Goal: Task Accomplishment & Management: Manage account settings

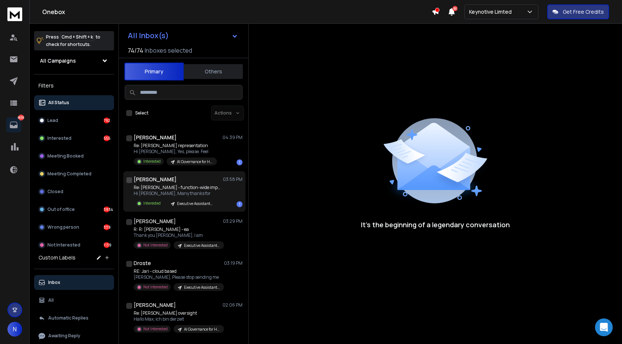
click at [205, 185] on p "Re: [PERSON_NAME] - function-wide impact" at bounding box center [178, 187] width 89 height 6
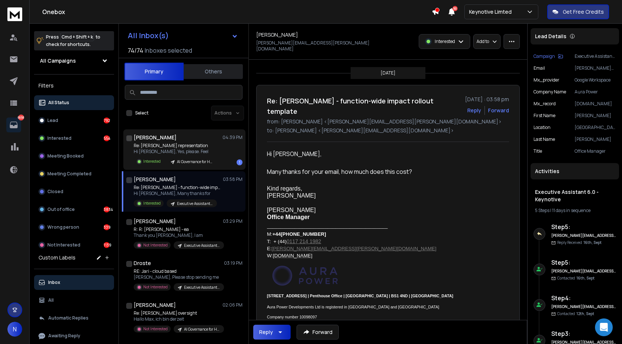
click at [169, 144] on p "Re: [PERSON_NAME] representation" at bounding box center [175, 146] width 83 height 6
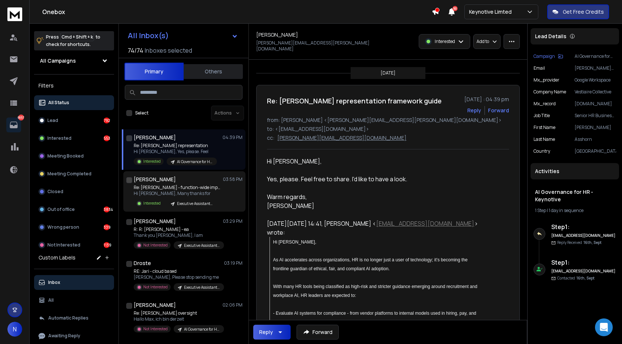
click at [164, 181] on h1 "[PERSON_NAME]" at bounding box center [155, 179] width 42 height 7
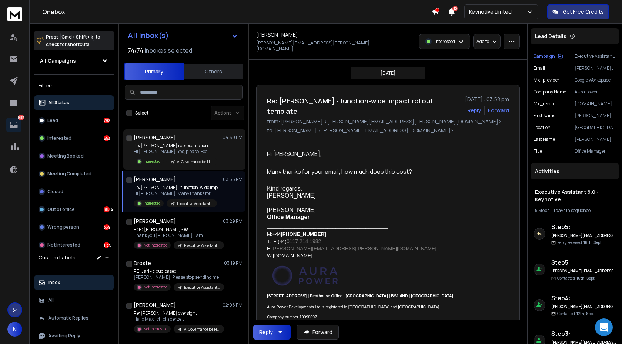
click at [180, 134] on div "Julia BOGDAN 04:39 PM" at bounding box center [188, 137] width 109 height 7
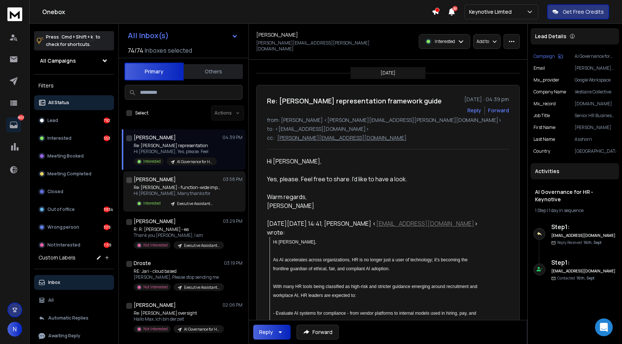
click at [181, 190] on p "Re: [PERSON_NAME] - function-wide impact" at bounding box center [178, 187] width 89 height 6
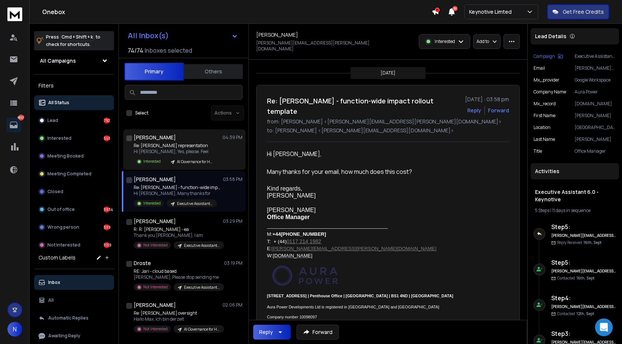
click at [201, 139] on div "Julia BOGDAN 04:39 PM" at bounding box center [188, 137] width 109 height 7
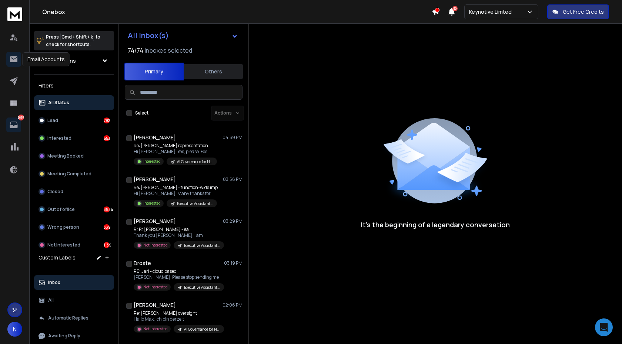
click at [14, 61] on icon at bounding box center [13, 59] width 7 height 6
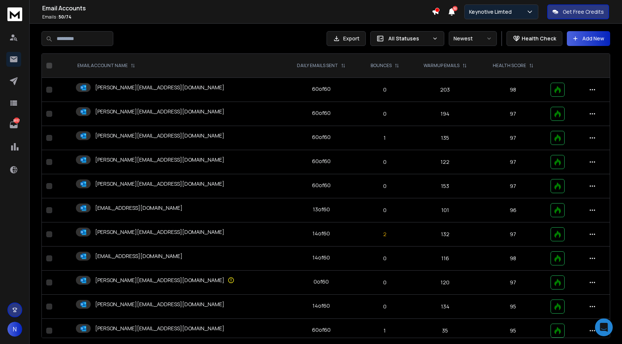
click at [494, 14] on p "Keynotive Limted" at bounding box center [492, 11] width 46 height 7
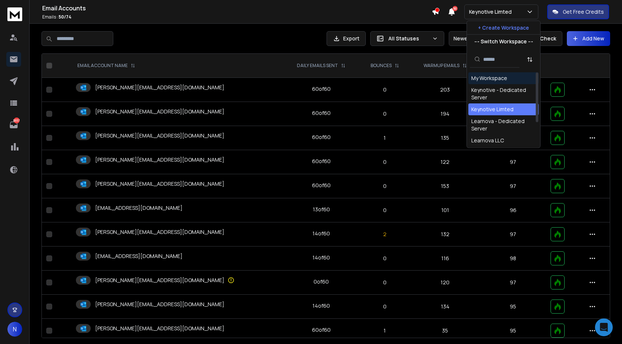
click at [487, 78] on div "My Workspace" at bounding box center [490, 77] width 36 height 7
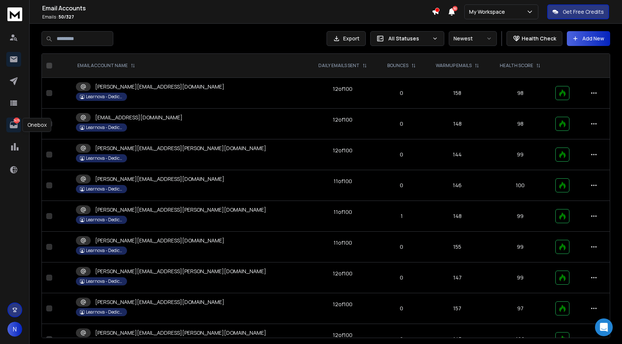
click at [23, 123] on div "Onebox" at bounding box center [37, 125] width 29 height 14
click at [11, 124] on icon at bounding box center [13, 124] width 9 height 9
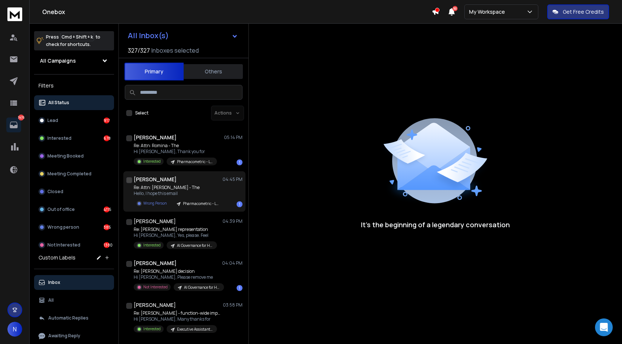
click at [195, 177] on div "[PERSON_NAME] 04:45 PM" at bounding box center [188, 179] width 109 height 7
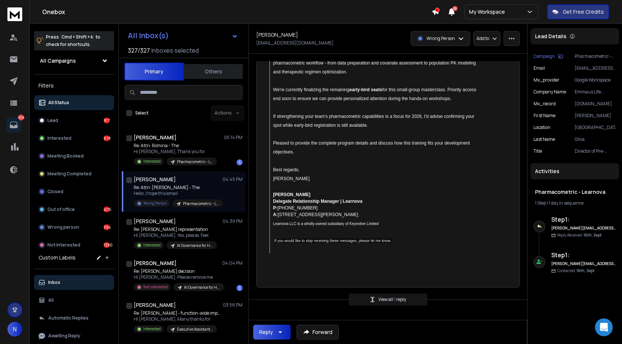
scroll to position [320, 0]
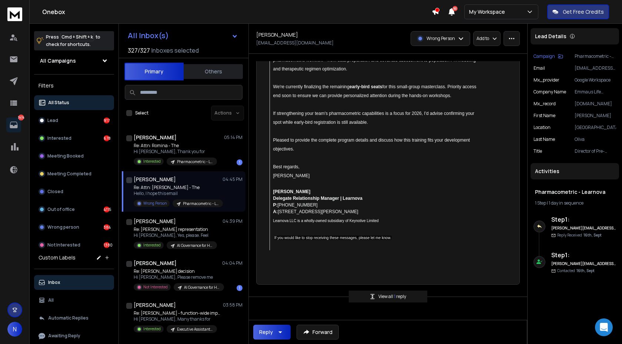
click at [394, 296] on span "1" at bounding box center [395, 296] width 2 height 6
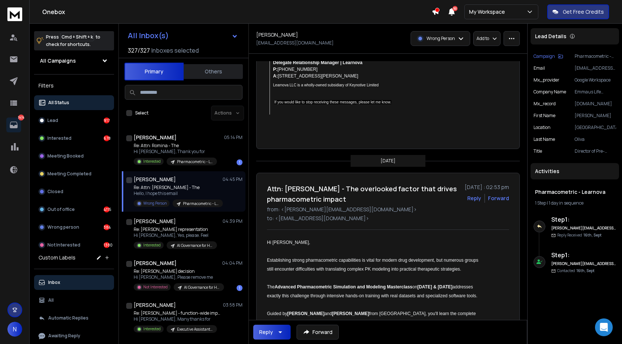
scroll to position [469, 0]
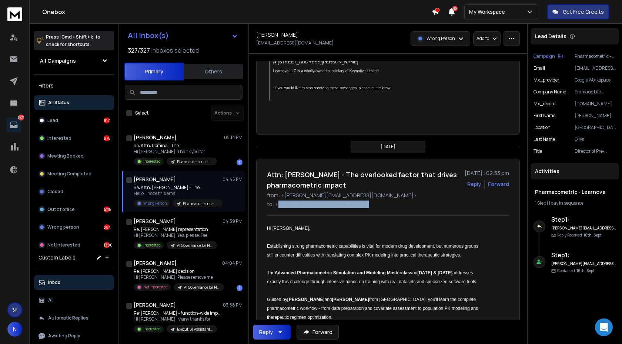
drag, startPoint x: 356, startPoint y: 205, endPoint x: 277, endPoint y: 206, distance: 78.2
click at [277, 206] on p "to: <[EMAIL_ADDRESS][DOMAIN_NAME]>" at bounding box center [388, 203] width 242 height 7
copy p "[EMAIL_ADDRESS][DOMAIN_NAME]"
click at [15, 327] on span "N" at bounding box center [14, 329] width 15 height 15
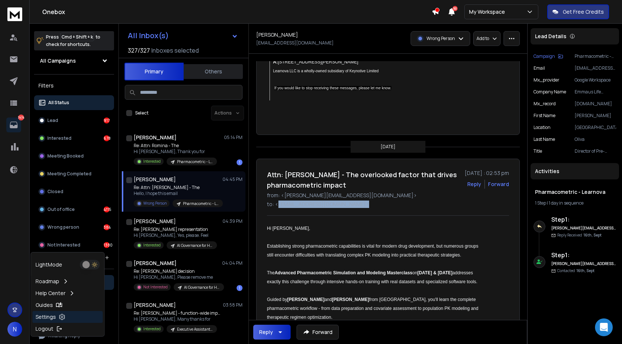
click at [45, 317] on p "Settings" at bounding box center [46, 316] width 20 height 7
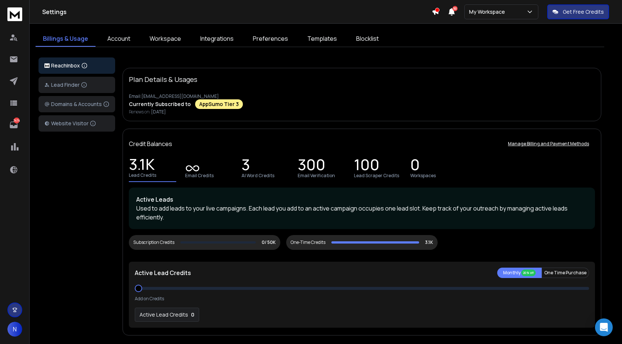
click at [367, 40] on link "Blocklist" at bounding box center [367, 39] width 37 height 16
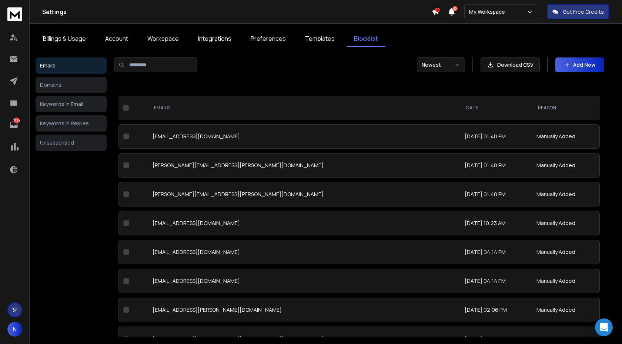
click at [570, 70] on button "Add New" at bounding box center [580, 64] width 49 height 15
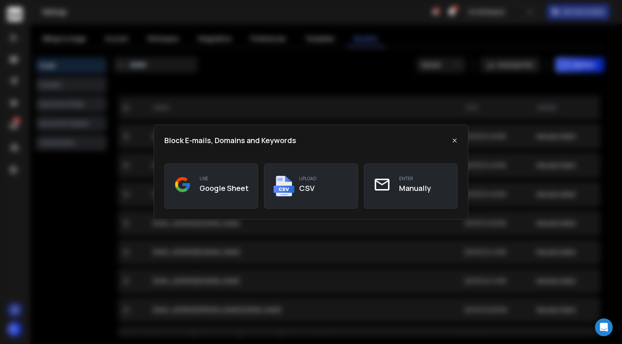
click at [426, 189] on h3 "Manually" at bounding box center [415, 188] width 32 height 10
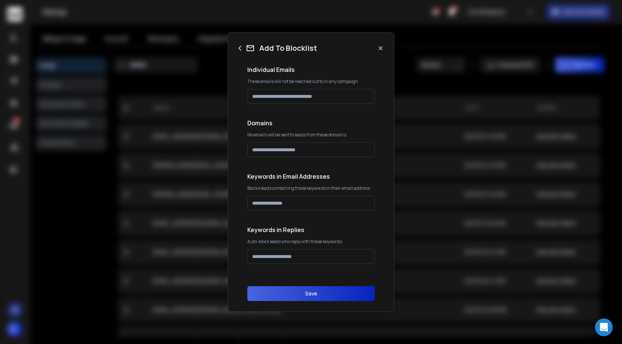
click at [292, 96] on input at bounding box center [310, 96] width 127 height 15
paste input "**********"
type input "**********"
click at [300, 298] on button "Save" at bounding box center [310, 293] width 127 height 15
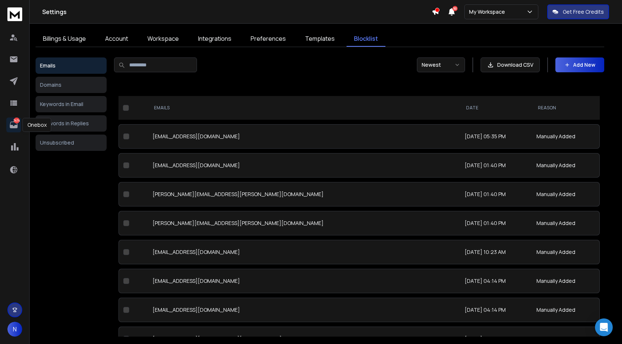
click at [11, 121] on icon at bounding box center [14, 124] width 8 height 7
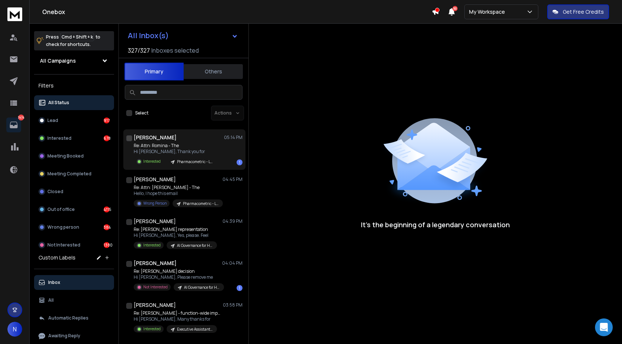
click at [206, 146] on p "Re: Attn: Romina - The" at bounding box center [175, 146] width 83 height 6
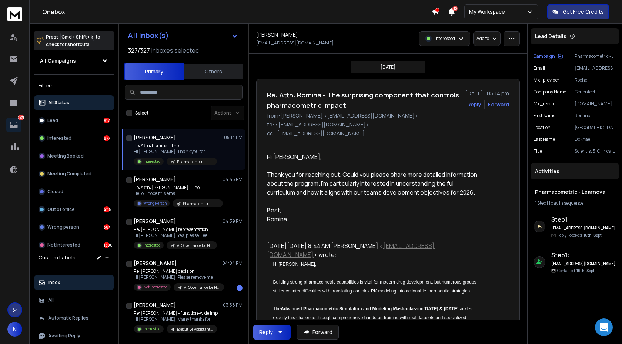
click at [269, 335] on div "Reply" at bounding box center [266, 331] width 14 height 7
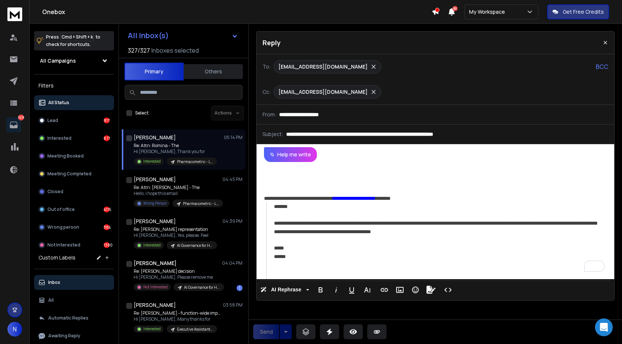
click at [601, 65] on p "BCC" at bounding box center [602, 66] width 13 height 9
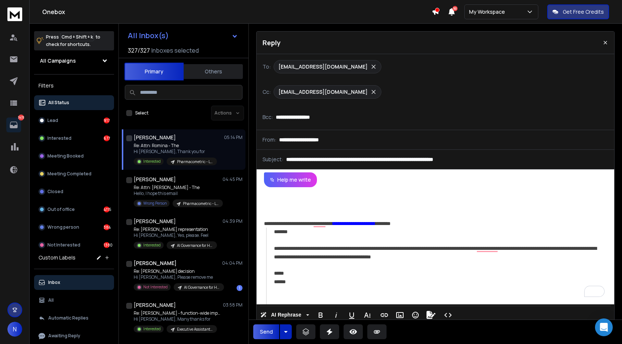
type input "**********"
click at [282, 196] on div "**********" at bounding box center [436, 245] width 358 height 117
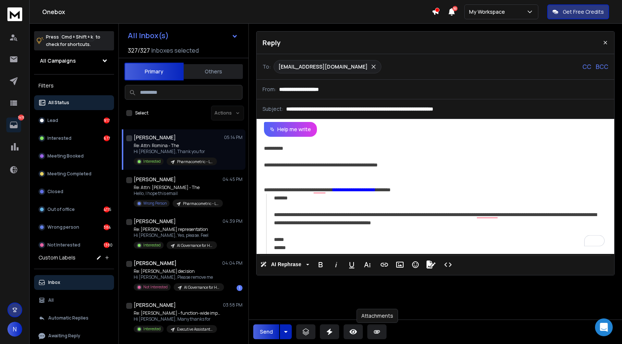
click at [383, 334] on button at bounding box center [376, 331] width 19 height 15
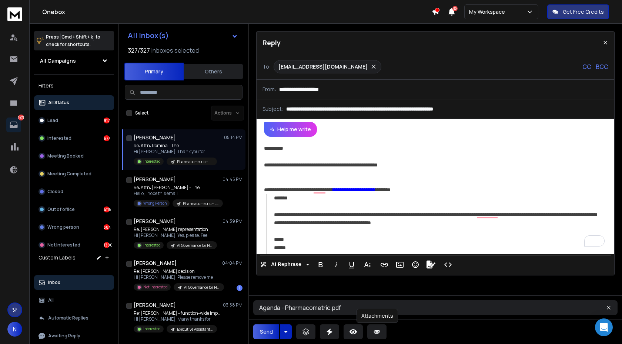
click at [420, 163] on div "**********" at bounding box center [434, 156] width 341 height 25
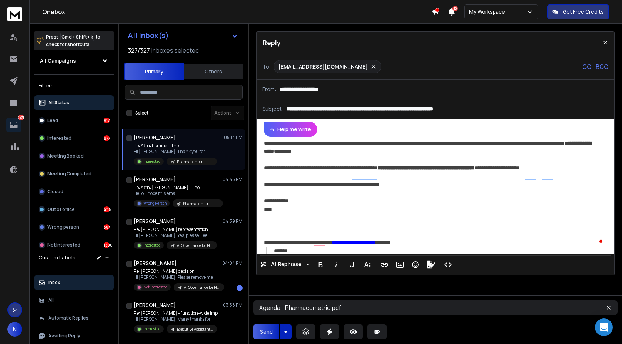
scroll to position [51, 0]
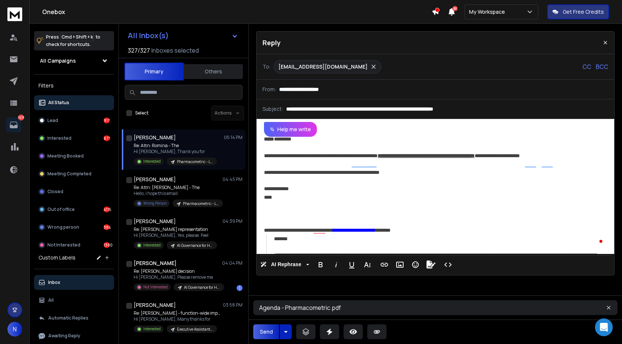
click at [364, 133] on span "**********" at bounding box center [414, 130] width 301 height 5
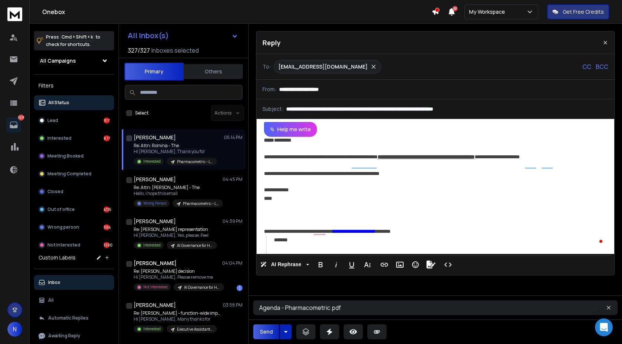
click at [301, 143] on strong "**********" at bounding box center [427, 135] width 327 height 13
click at [312, 143] on strong "**********" at bounding box center [431, 135] width 334 height 13
click at [366, 185] on div "**********" at bounding box center [434, 152] width 341 height 116
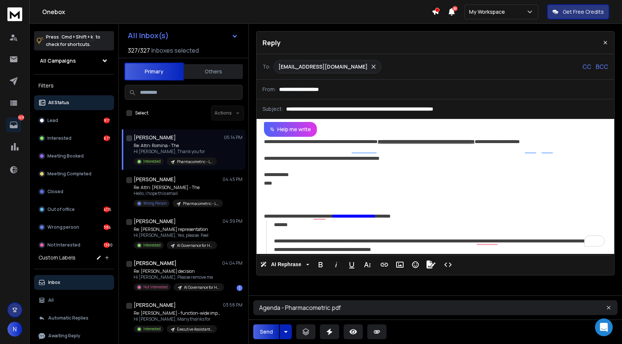
scroll to position [65, 0]
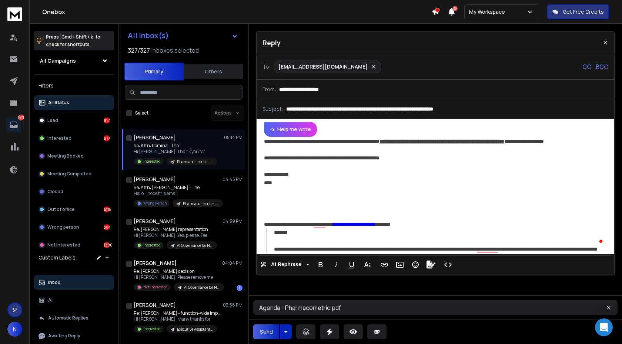
click at [270, 185] on span "****" at bounding box center [268, 182] width 8 height 5
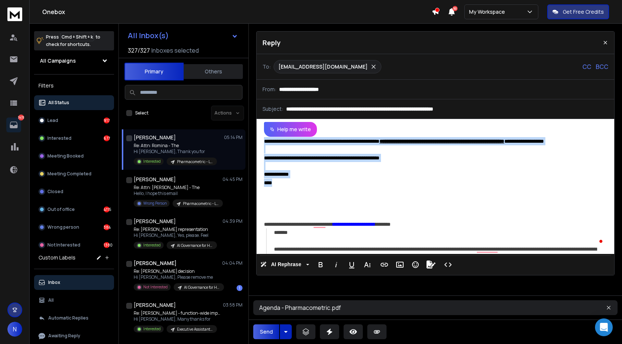
scroll to position [0, 0]
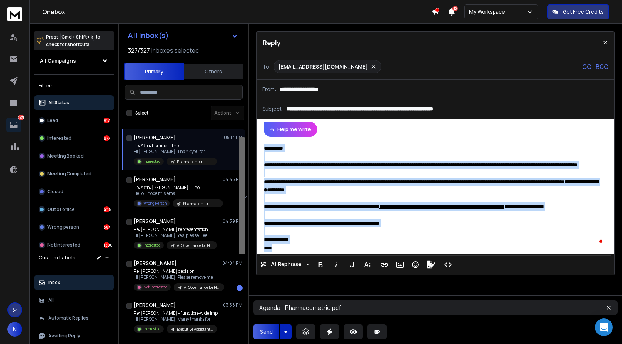
drag, startPoint x: 284, startPoint y: 199, endPoint x: 235, endPoint y: 79, distance: 129.9
click at [235, 79] on div "All Inbox(s) 327 / 327 Inboxes selected Primary Others Select Actions ROMINA DO…" at bounding box center [371, 196] width 504 height 344
click at [361, 263] on button "More Text" at bounding box center [367, 264] width 14 height 15
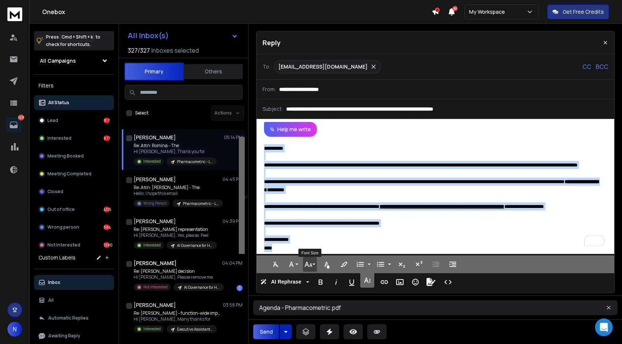
click at [306, 264] on icon "button" at bounding box center [309, 264] width 8 height 5
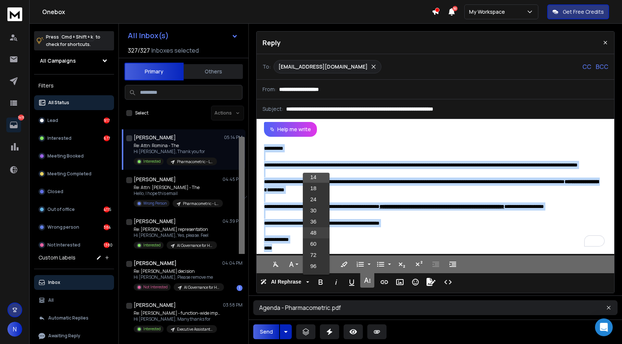
scroll to position [17, 0]
click at [317, 207] on link "12" at bounding box center [316, 208] width 27 height 11
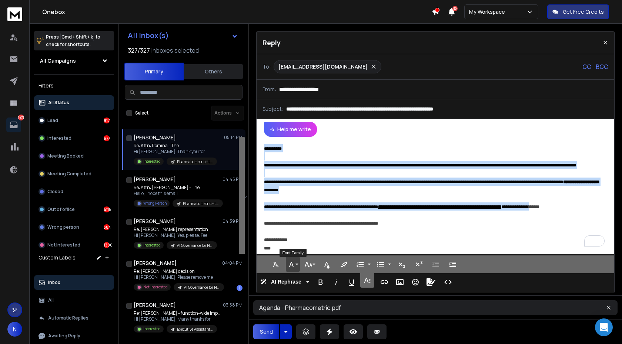
click at [298, 263] on button "Font Family" at bounding box center [293, 264] width 14 height 15
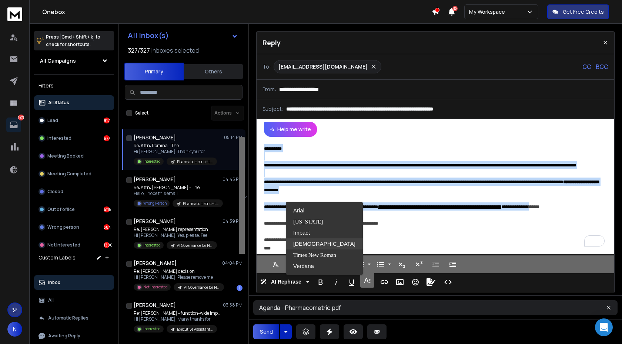
click at [309, 243] on link "Tahoma" at bounding box center [324, 243] width 77 height 11
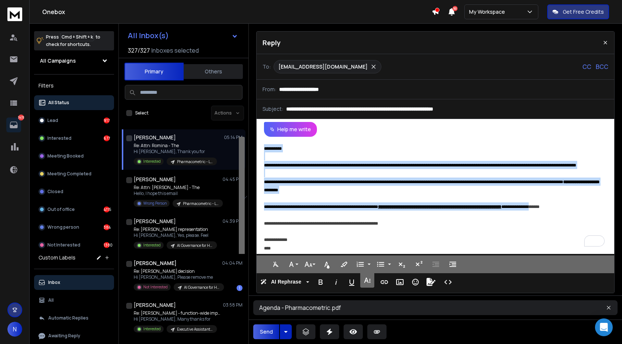
click at [370, 209] on span "**********" at bounding box center [435, 206] width 187 height 4
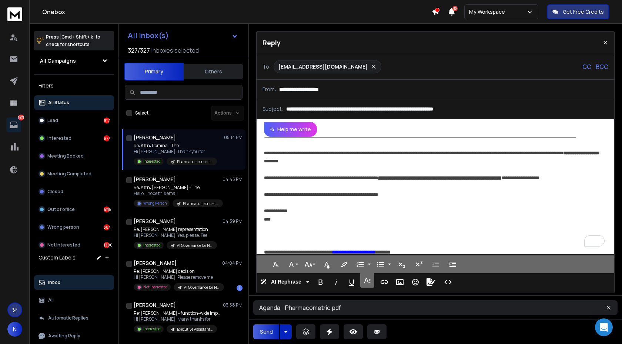
scroll to position [0, 0]
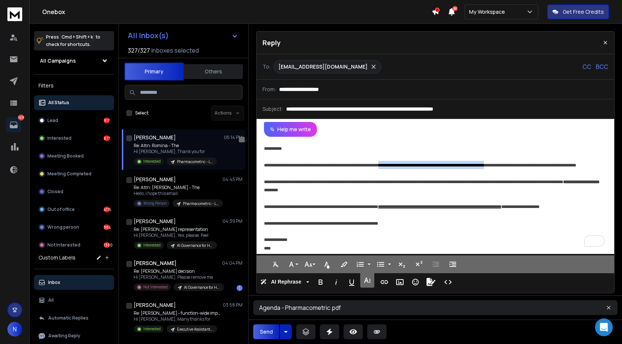
drag, startPoint x: 387, startPoint y: 164, endPoint x: 508, endPoint y: 164, distance: 120.8
click at [508, 164] on span "**********" at bounding box center [420, 156] width 312 height 21
click at [448, 193] on div "**********" at bounding box center [434, 202] width 341 height 116
click at [601, 66] on p "BCC" at bounding box center [602, 66] width 13 height 9
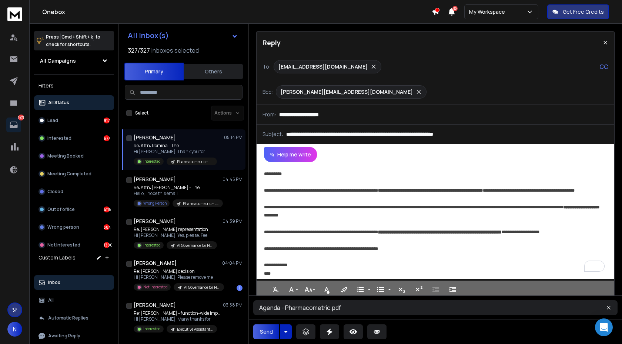
click at [600, 64] on p "CC" at bounding box center [604, 66] width 9 height 9
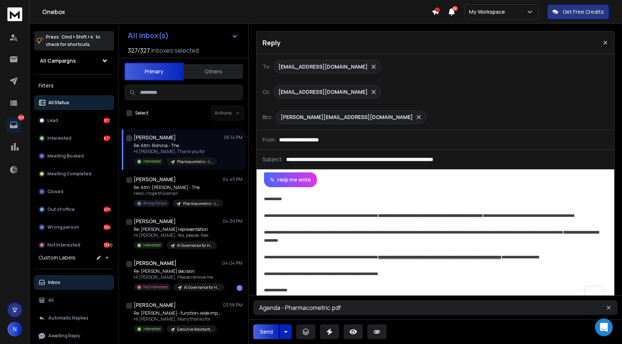
click at [340, 221] on div "**********" at bounding box center [434, 252] width 341 height 116
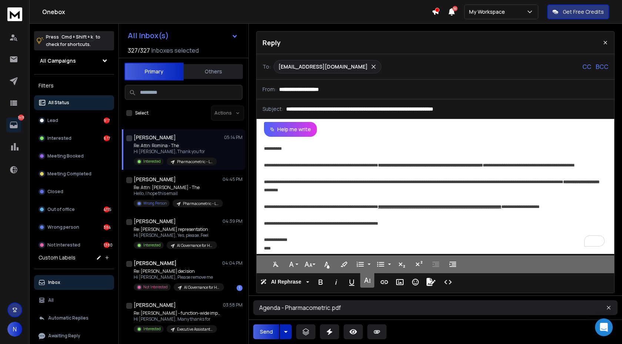
click at [267, 332] on button "Send" at bounding box center [266, 331] width 26 height 15
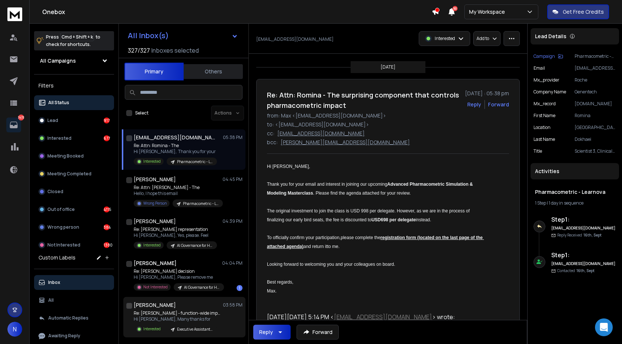
click at [161, 305] on h1 "[PERSON_NAME]" at bounding box center [155, 304] width 42 height 7
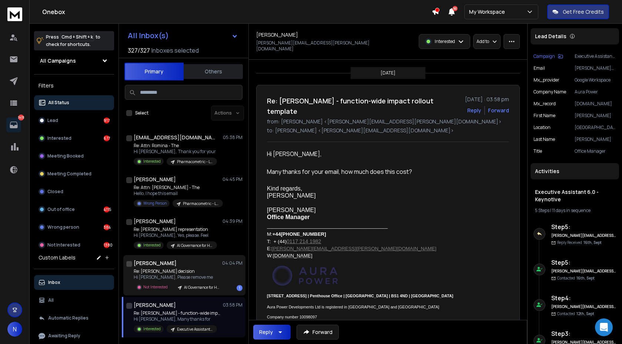
click at [173, 266] on h1 "[PERSON_NAME]" at bounding box center [155, 262] width 43 height 7
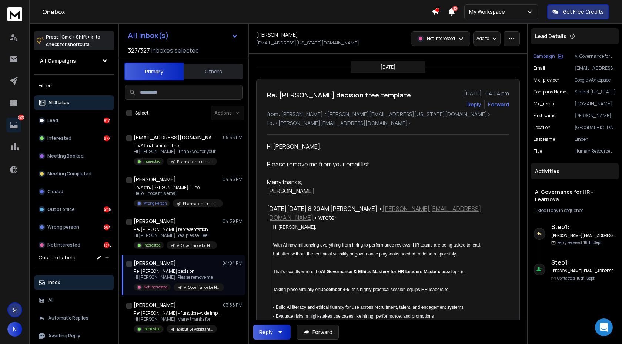
click at [512, 40] on icon "button" at bounding box center [512, 38] width 7 height 7
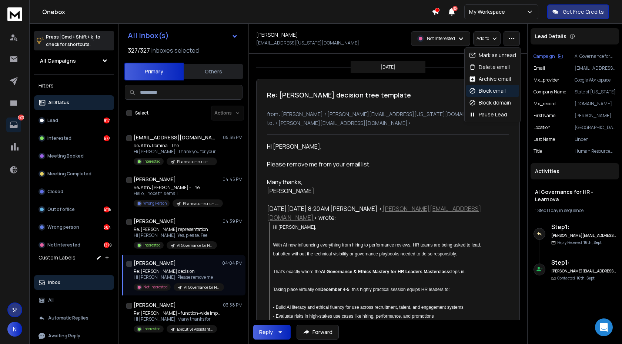
click at [487, 89] on div "Block email" at bounding box center [487, 90] width 37 height 7
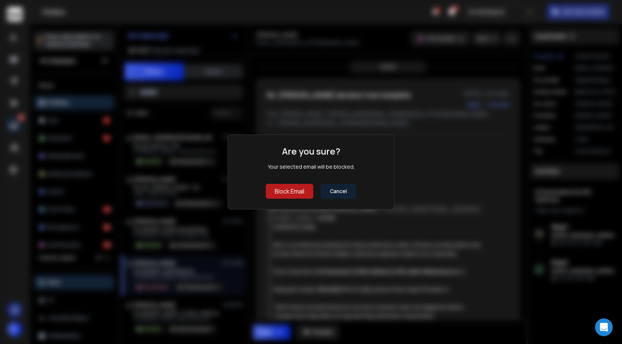
click at [289, 192] on button "Block Email" at bounding box center [289, 191] width 47 height 15
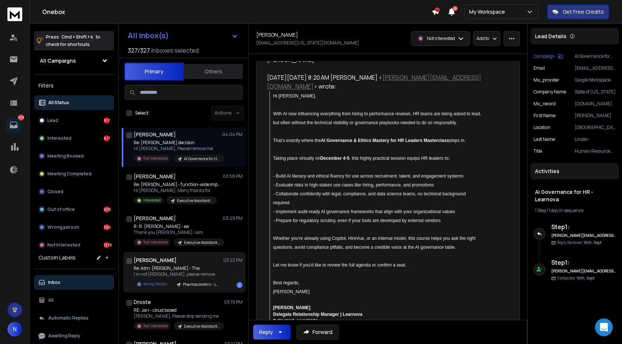
click at [187, 274] on p "I’m not [PERSON_NAME], please remove" at bounding box center [178, 274] width 89 height 6
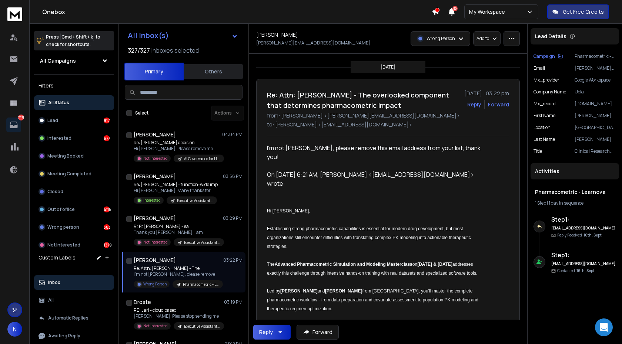
click at [510, 38] on icon "button" at bounding box center [512, 38] width 7 height 7
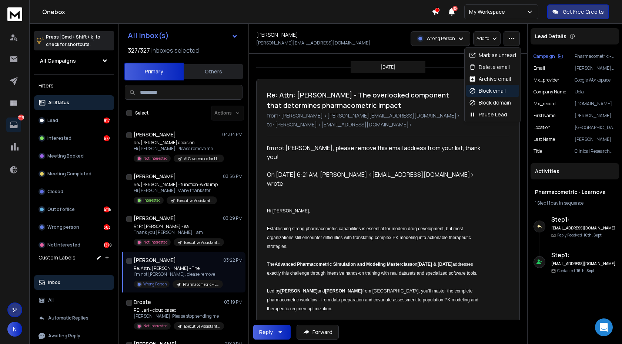
click at [492, 88] on div "Block email" at bounding box center [487, 90] width 37 height 7
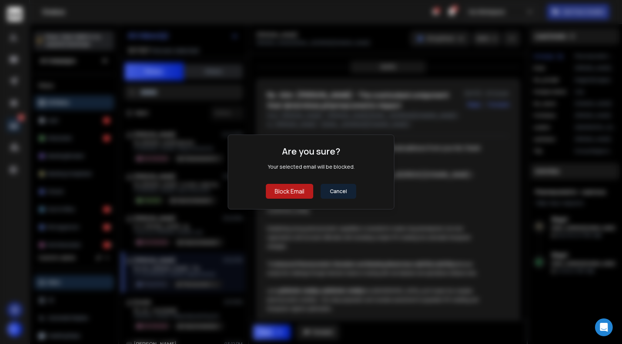
click at [297, 196] on button "Block Email" at bounding box center [289, 191] width 47 height 15
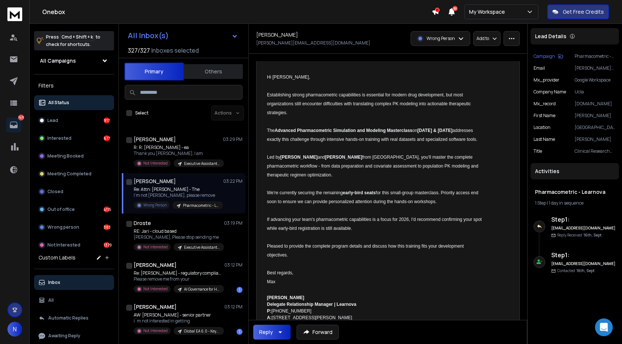
scroll to position [239, 0]
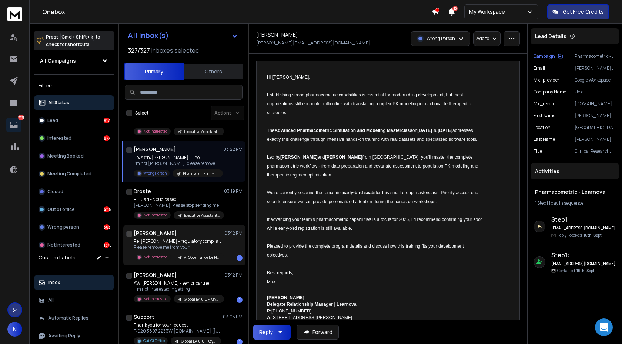
click at [194, 244] on p "Please remove me from your" at bounding box center [178, 247] width 89 height 6
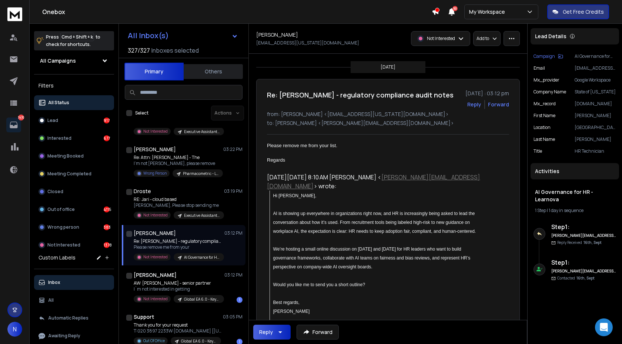
click at [512, 39] on icon "button" at bounding box center [512, 38] width 7 height 7
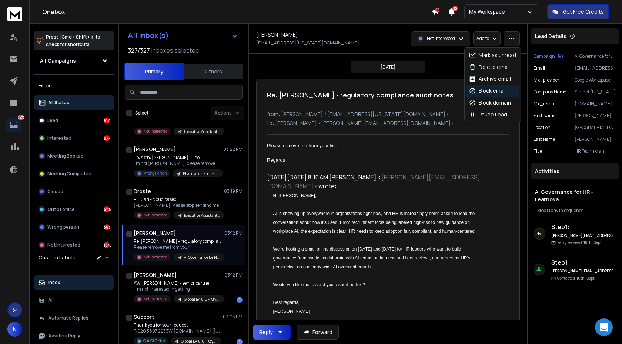
click at [487, 89] on div "Block email" at bounding box center [487, 90] width 37 height 7
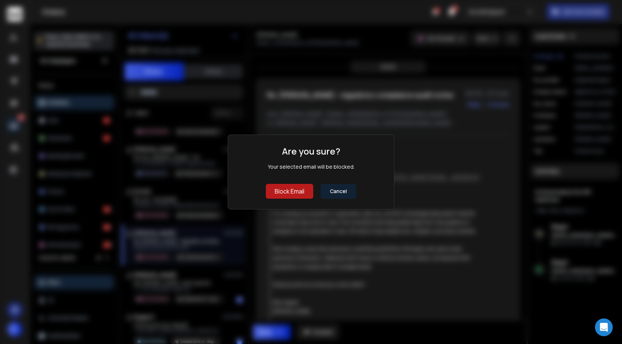
click at [297, 191] on button "Block Email" at bounding box center [289, 191] width 47 height 15
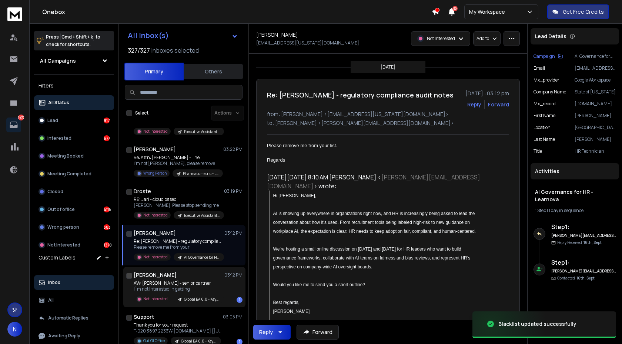
click at [194, 281] on p "AW: [PERSON_NAME] - senior partner" at bounding box center [178, 283] width 89 height 6
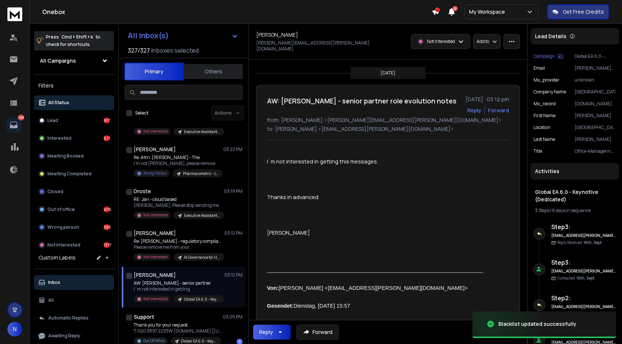
click at [509, 41] on icon "button" at bounding box center [512, 41] width 7 height 7
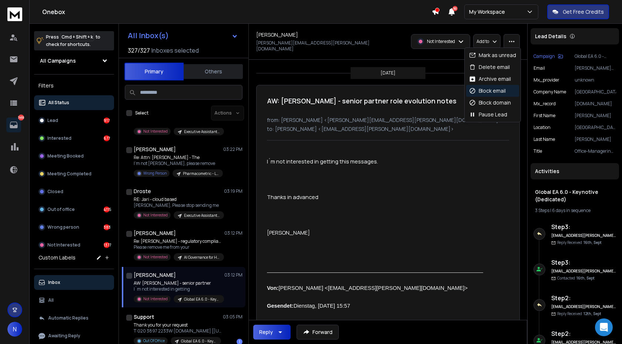
click at [480, 91] on div "Block email" at bounding box center [487, 90] width 37 height 7
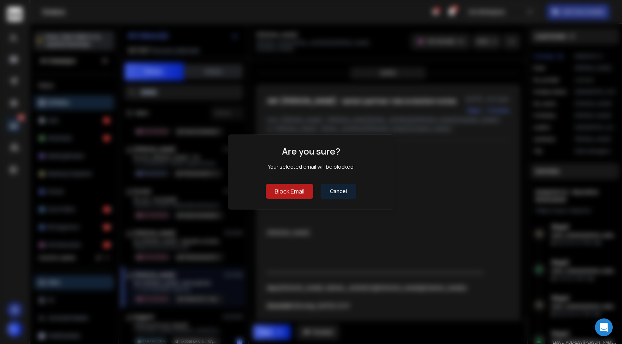
click at [290, 193] on button "Block Email" at bounding box center [289, 191] width 47 height 15
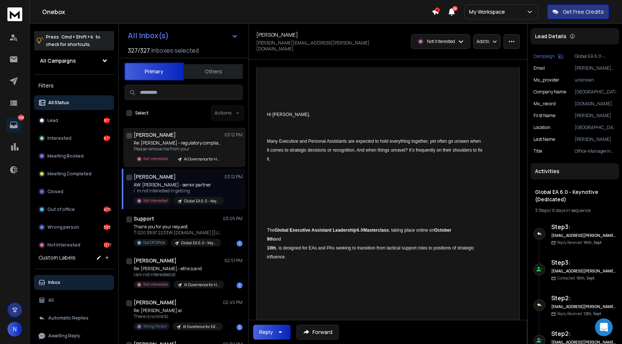
scroll to position [338, 0]
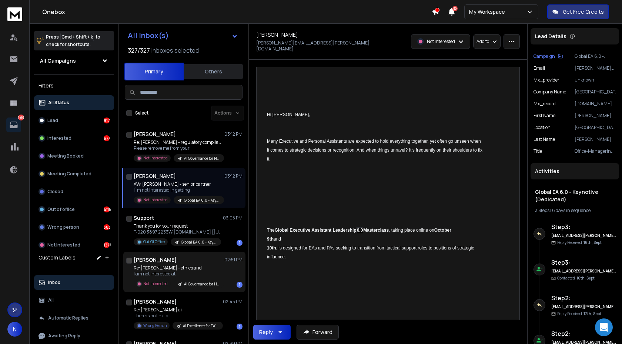
click at [193, 274] on p "I am not interested at" at bounding box center [178, 274] width 89 height 6
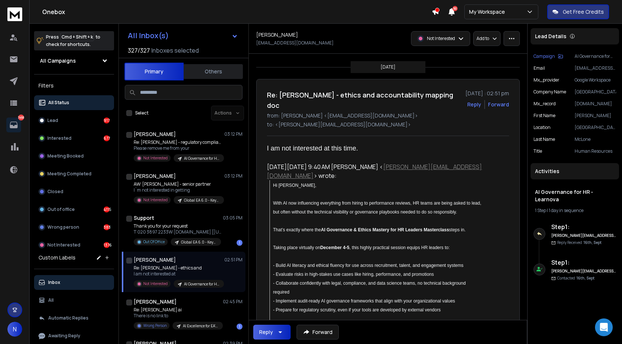
click at [515, 40] on button "button" at bounding box center [512, 38] width 16 height 15
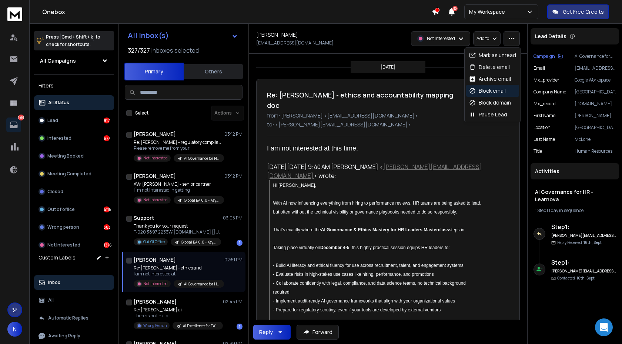
click at [487, 91] on div "Block email" at bounding box center [487, 90] width 37 height 7
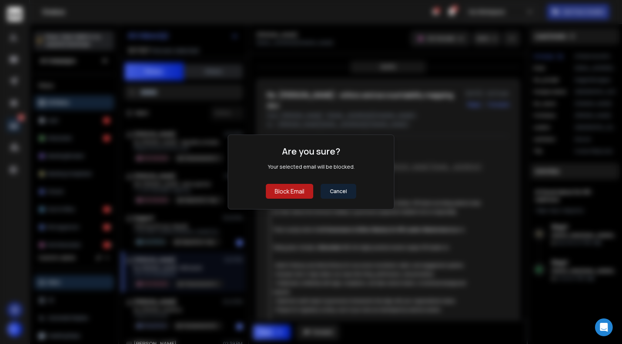
click at [286, 194] on button "Block Email" at bounding box center [289, 191] width 47 height 15
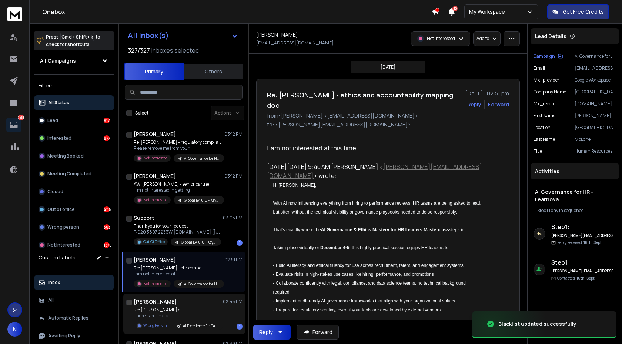
click at [196, 298] on div "Sharon Brouillard 02:45 PM" at bounding box center [188, 301] width 109 height 7
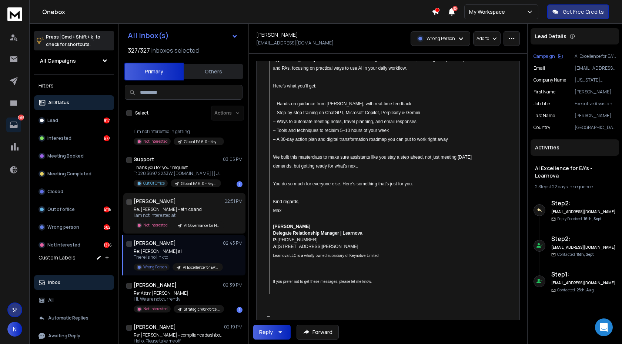
scroll to position [434, 0]
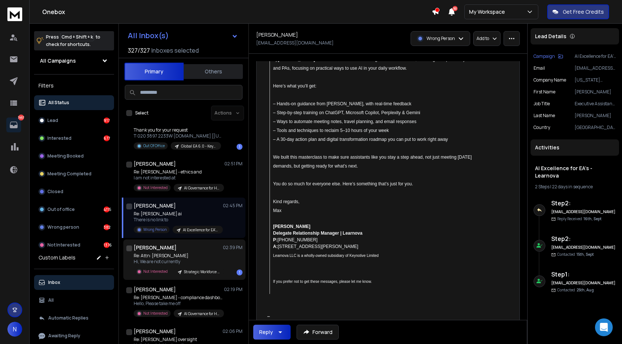
click at [210, 247] on div "Jamie Stewart 02:39 PM" at bounding box center [188, 247] width 109 height 7
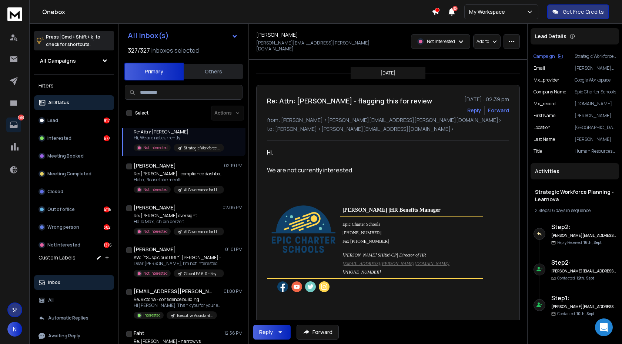
scroll to position [489, 0]
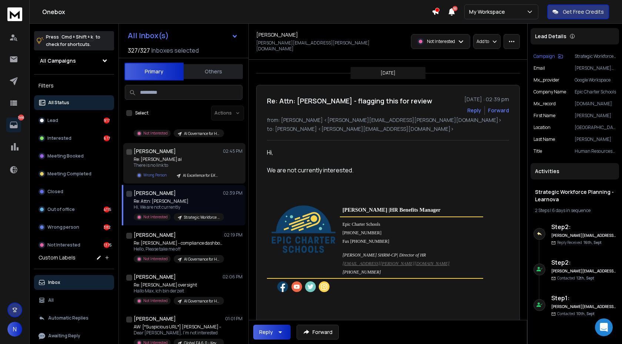
click at [188, 154] on div "Sharon Brouillard 02:45 PM" at bounding box center [188, 150] width 109 height 7
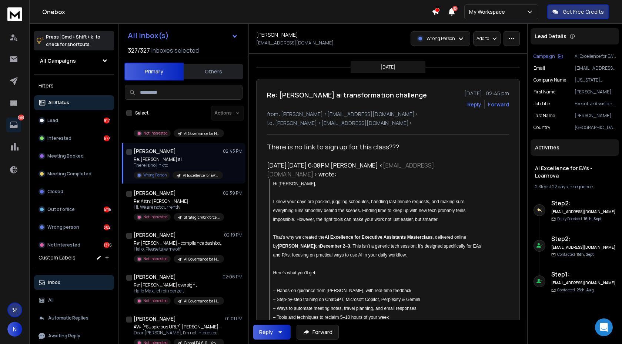
click at [277, 333] on icon "button" at bounding box center [280, 331] width 9 height 9
click at [274, 313] on p "Reply All" at bounding box center [276, 312] width 20 height 7
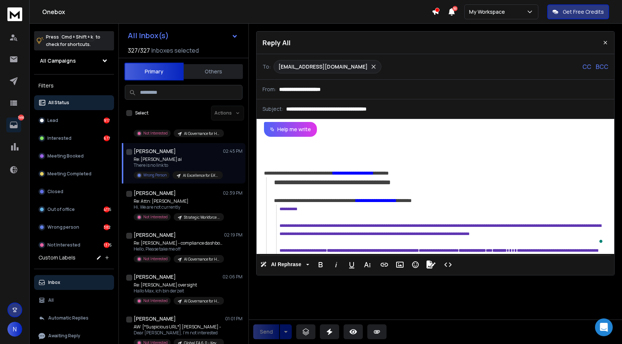
click at [598, 65] on p "BCC" at bounding box center [602, 66] width 13 height 9
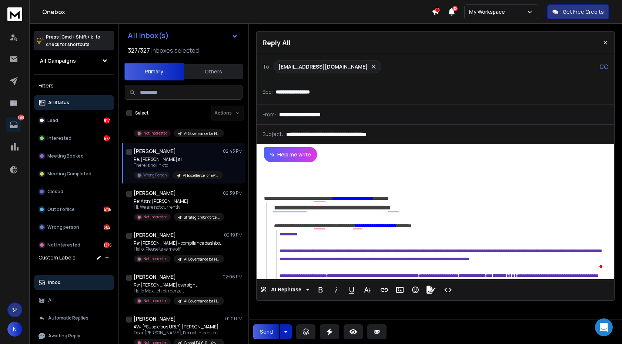
type input "**********"
click at [275, 172] on div "**********" at bounding box center [436, 220] width 358 height 117
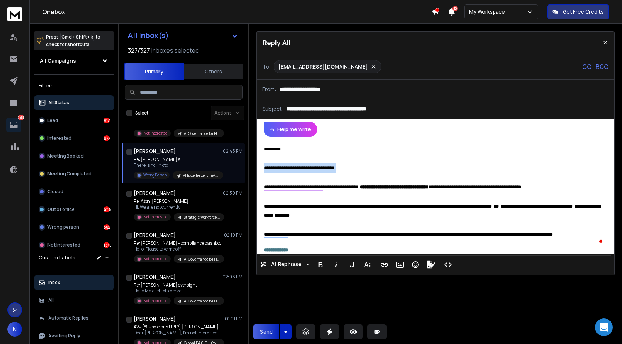
drag, startPoint x: 351, startPoint y: 168, endPoint x: 252, endPoint y: 170, distance: 99.3
click at [252, 170] on div "**********" at bounding box center [435, 196] width 373 height 344
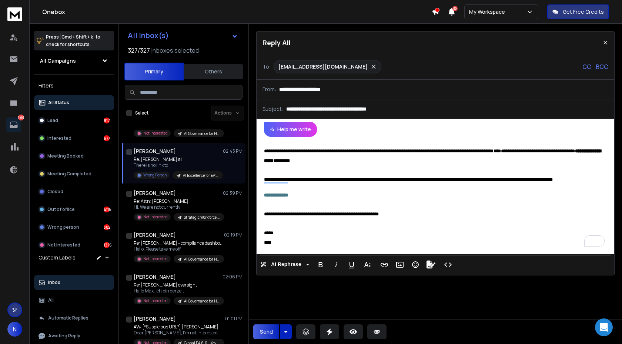
scroll to position [87, 0]
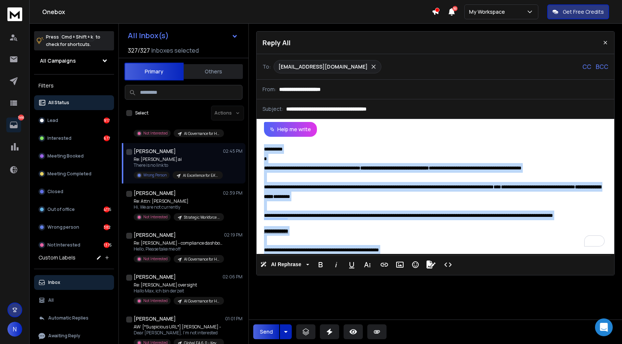
drag, startPoint x: 276, startPoint y: 220, endPoint x: 246, endPoint y: 111, distance: 113.2
click at [246, 111] on div "All Inbox(s) 327 / 327 Inboxes selected Primary Others Select Actions dokhaei.r…" at bounding box center [371, 196] width 504 height 344
click at [367, 267] on icon "button" at bounding box center [367, 264] width 9 height 9
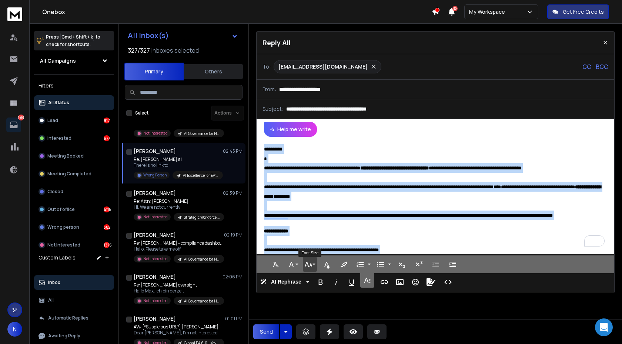
click at [312, 266] on icon "button" at bounding box center [308, 264] width 9 height 9
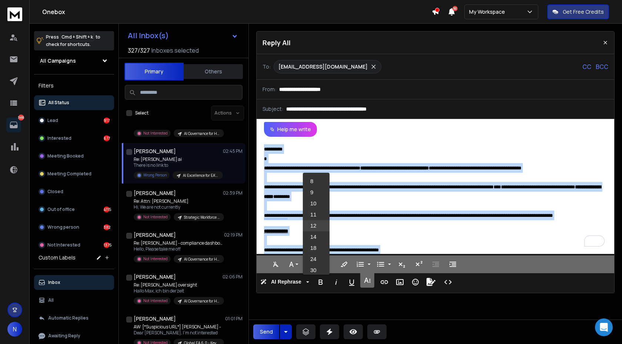
click at [316, 224] on link "12" at bounding box center [316, 225] width 27 height 11
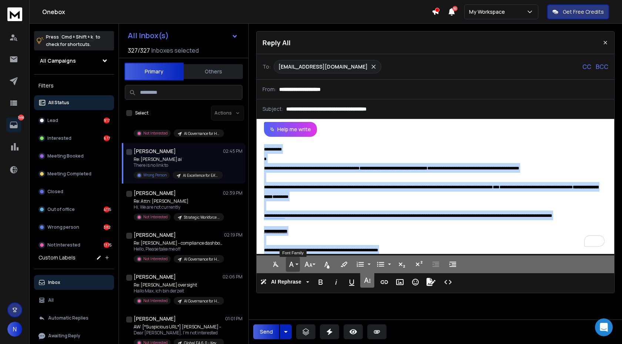
click at [294, 264] on icon "button" at bounding box center [291, 264] width 9 height 9
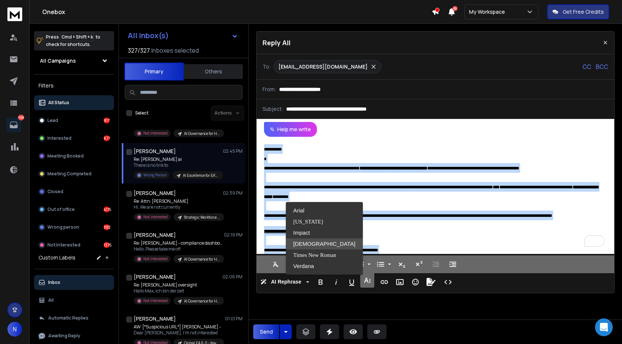
click at [306, 246] on link "Tahoma" at bounding box center [324, 243] width 77 height 11
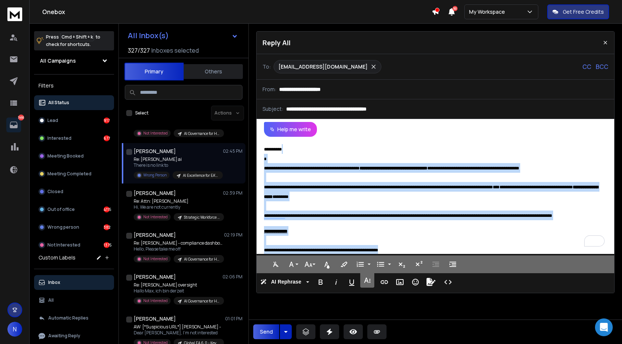
click at [353, 214] on span "**********" at bounding box center [408, 215] width 288 height 4
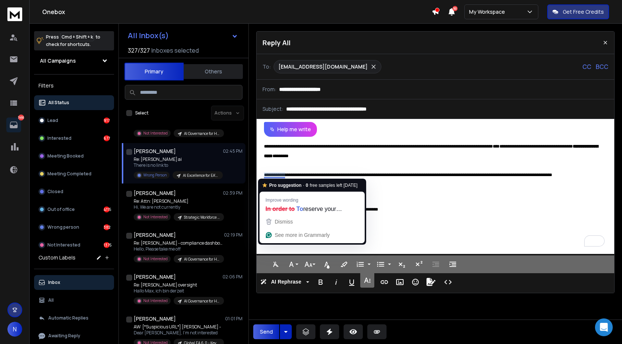
click at [468, 163] on p "To enrich screen reader interactions, please activate Accessibility in Grammarl…" at bounding box center [434, 165] width 341 height 10
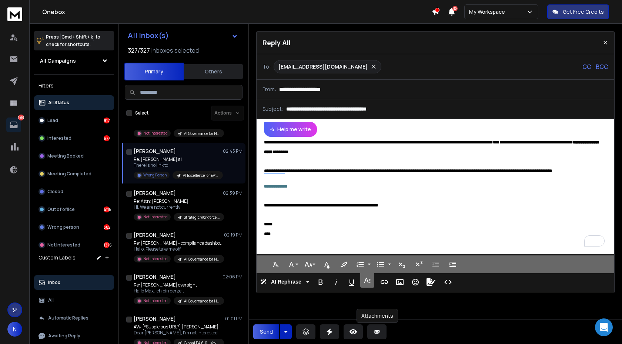
click at [378, 331] on icon at bounding box center [377, 331] width 6 height 3
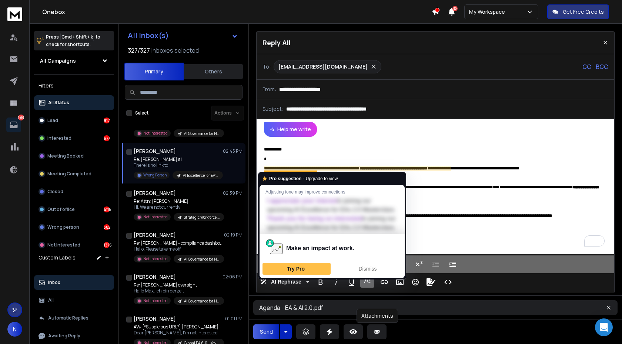
click at [337, 149] on p "********* * *" at bounding box center [434, 153] width 341 height 19
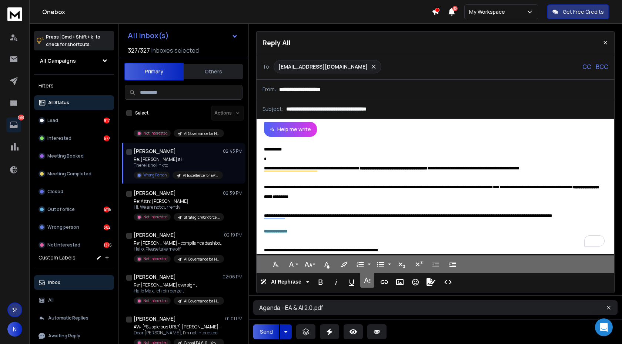
click at [602, 68] on p "BCC" at bounding box center [602, 66] width 13 height 9
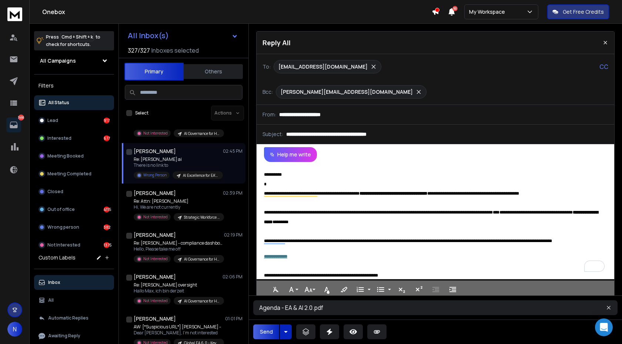
click at [604, 69] on p "CC" at bounding box center [604, 66] width 9 height 9
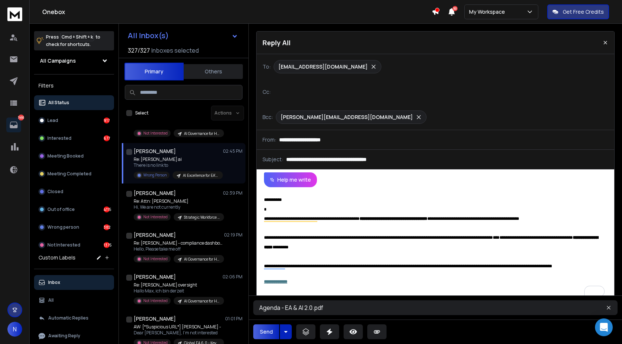
click at [274, 197] on div "**********" at bounding box center [435, 245] width 356 height 117
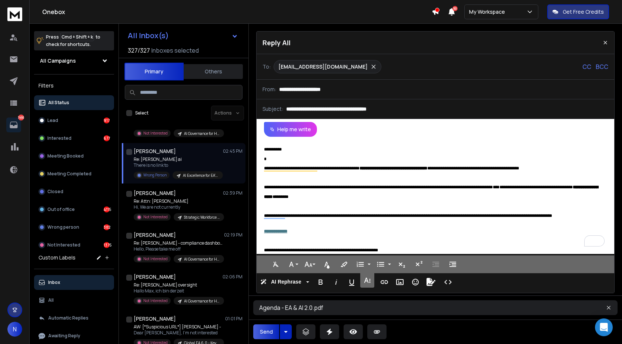
click at [274, 197] on strong "**********" at bounding box center [431, 192] width 334 height 14
click at [274, 149] on span "********* *" at bounding box center [273, 149] width 18 height 4
click at [338, 192] on p "**********" at bounding box center [434, 191] width 341 height 19
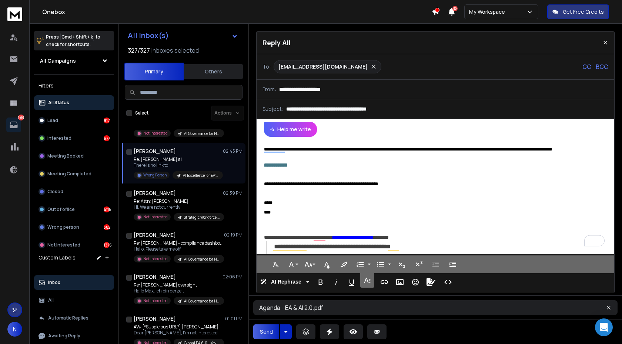
click at [267, 331] on button "Send" at bounding box center [266, 331] width 26 height 15
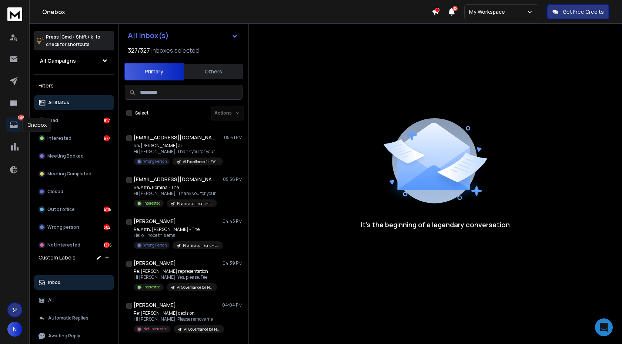
click at [15, 120] on link "7466" at bounding box center [13, 124] width 15 height 15
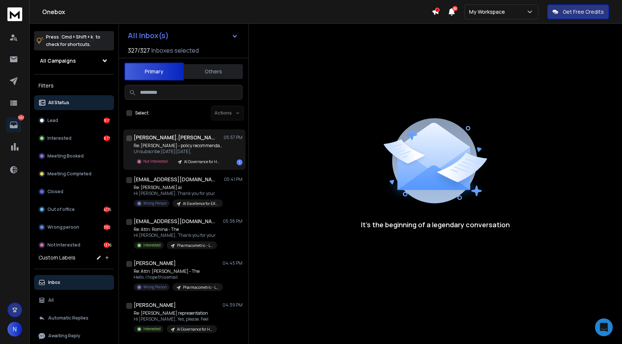
click at [195, 137] on div "[PERSON_NAME].[PERSON_NAME] 05:57 PM" at bounding box center [188, 137] width 109 height 7
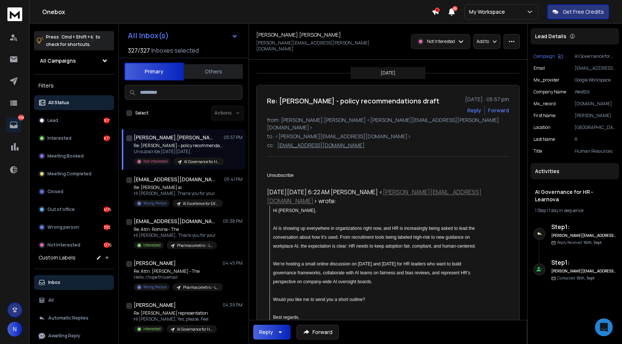
click at [514, 44] on button "button" at bounding box center [512, 41] width 16 height 15
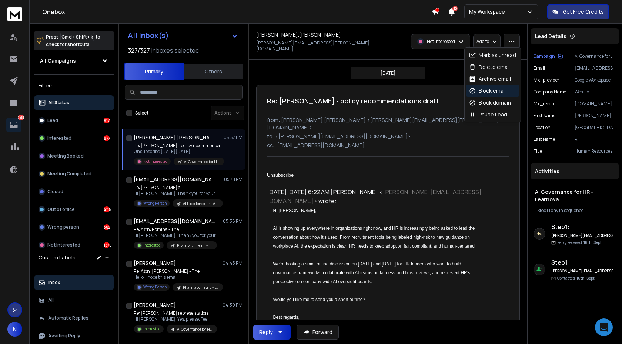
click at [490, 90] on div "Block email" at bounding box center [487, 90] width 37 height 7
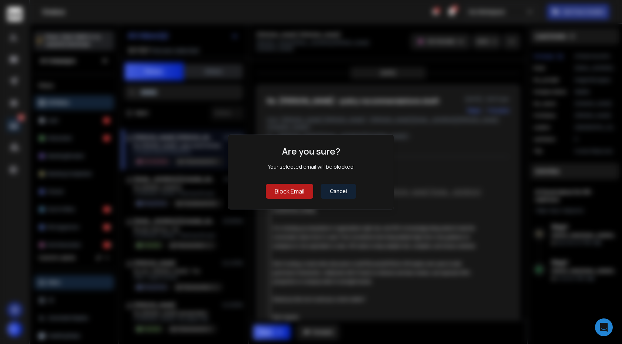
click at [293, 184] on button "Block Email" at bounding box center [289, 191] width 47 height 15
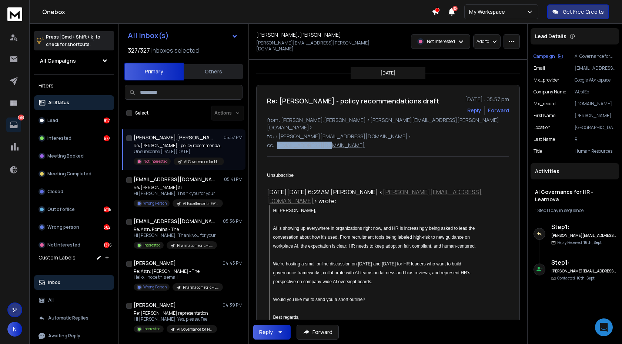
drag, startPoint x: 332, startPoint y: 132, endPoint x: 275, endPoint y: 133, distance: 56.7
click at [275, 141] on div "cc: bcarriz@wested.org" at bounding box center [388, 144] width 242 height 7
copy div "bcarriz@wested.org"
click at [12, 326] on span "N" at bounding box center [14, 329] width 15 height 15
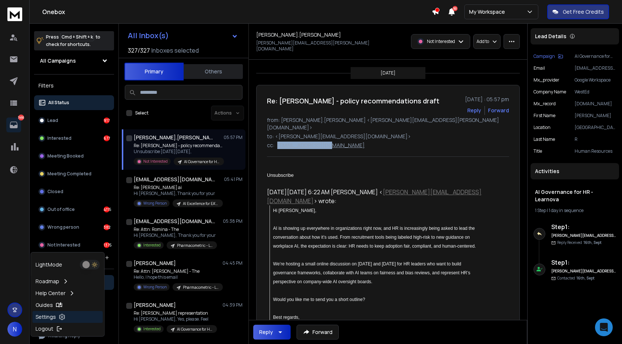
click at [51, 315] on p "Settings" at bounding box center [46, 316] width 20 height 7
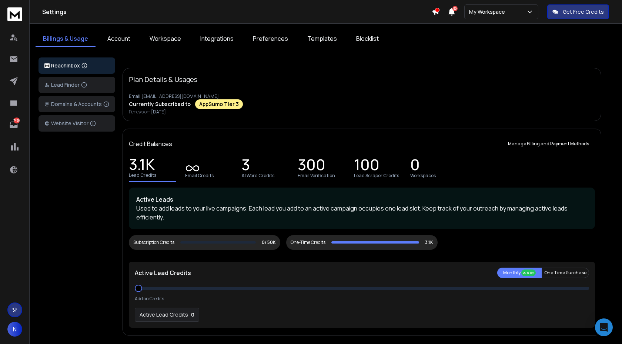
click at [366, 37] on link "Blocklist" at bounding box center [367, 39] width 37 height 16
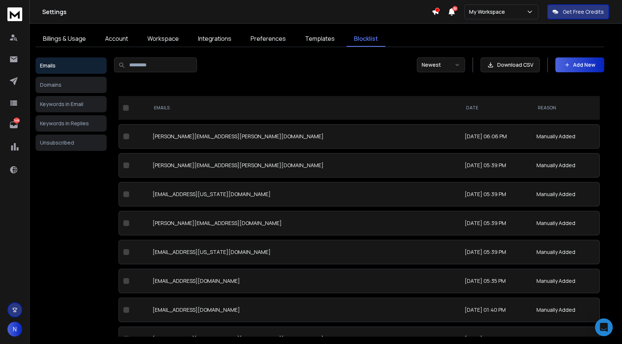
click at [567, 67] on icon at bounding box center [567, 65] width 6 height 6
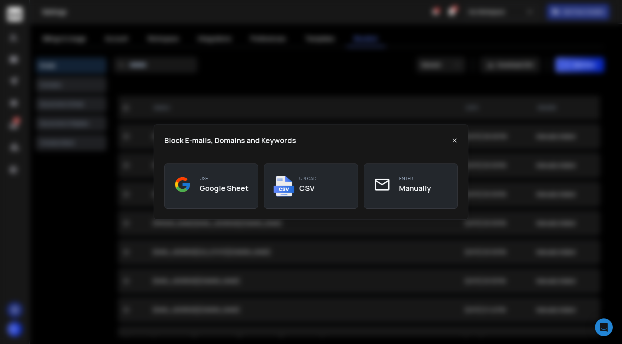
click at [423, 182] on div "enter Manually" at bounding box center [415, 186] width 32 height 21
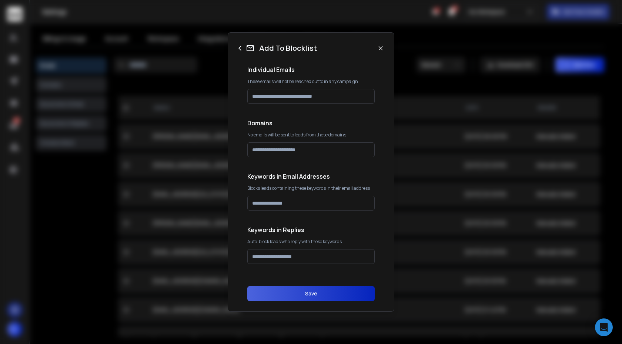
click at [276, 93] on input at bounding box center [310, 96] width 127 height 15
paste input "**********"
type input "**********"
click at [309, 296] on button "Save" at bounding box center [310, 293] width 127 height 15
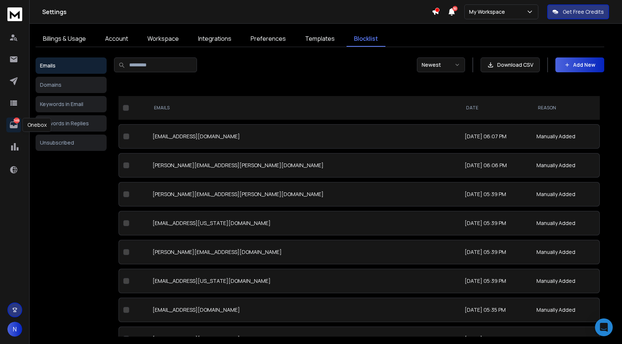
click at [14, 123] on p "7466" at bounding box center [17, 120] width 6 height 6
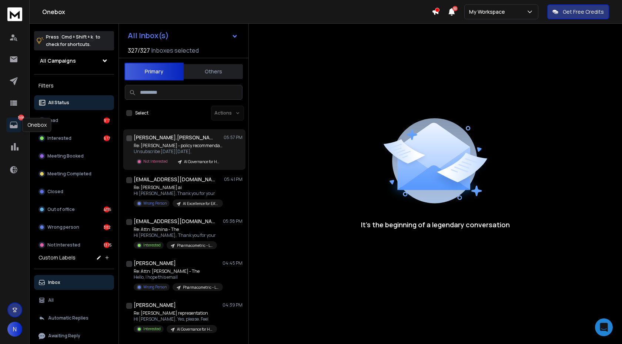
click at [193, 136] on div "brenda.reyes 05:57 PM" at bounding box center [188, 137] width 109 height 7
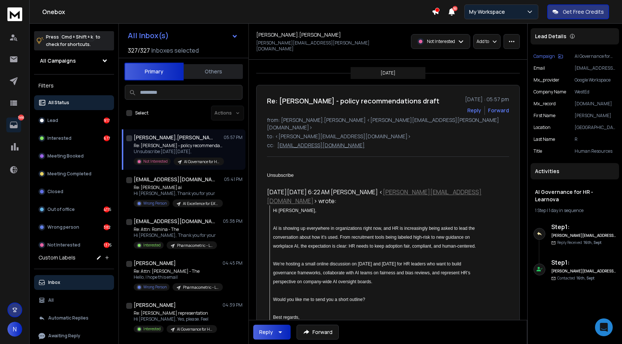
click at [513, 15] on div "My Workspace" at bounding box center [501, 11] width 64 height 7
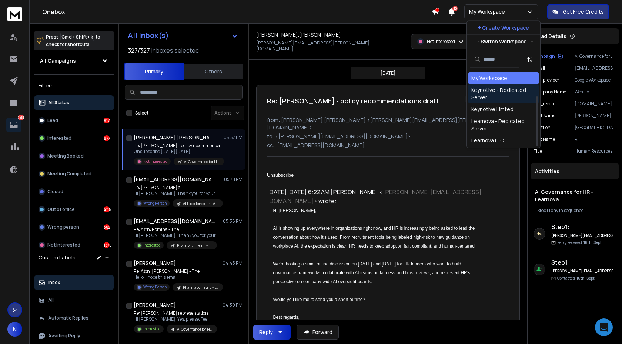
scroll to position [36, 0]
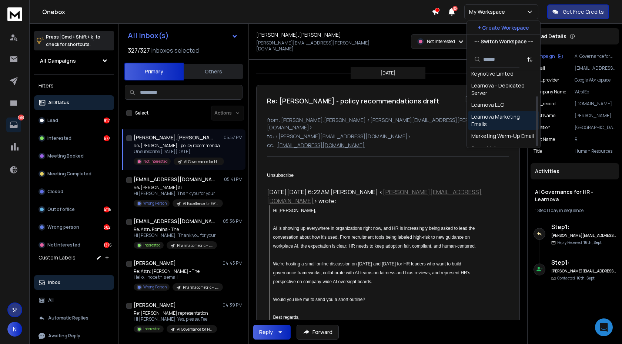
click at [509, 120] on div "Learnova Marketing Emails" at bounding box center [504, 120] width 64 height 15
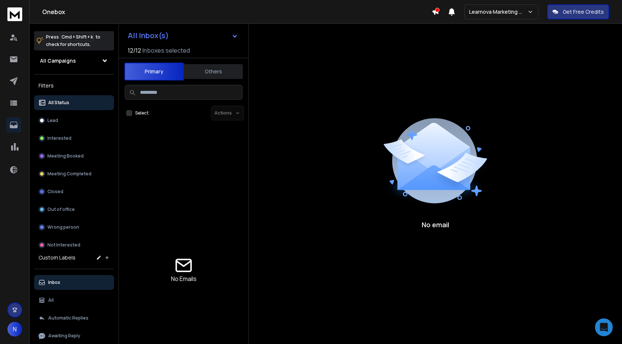
click at [220, 70] on button "Others" at bounding box center [213, 71] width 59 height 16
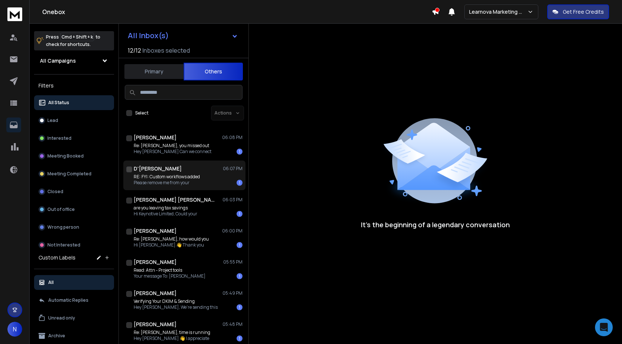
click at [180, 170] on div "D'[PERSON_NAME] 06:07 PM" at bounding box center [188, 168] width 109 height 7
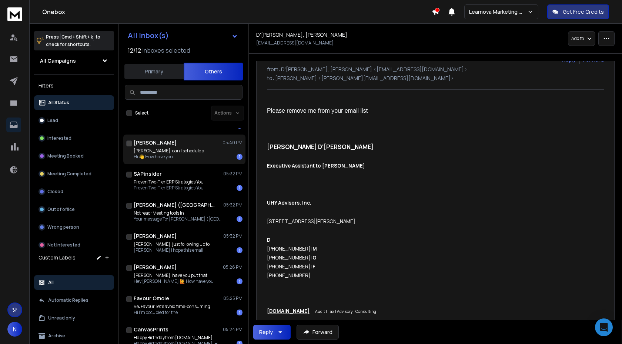
scroll to position [245, 0]
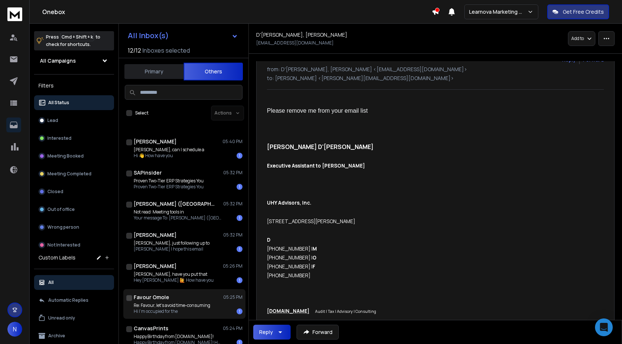
click at [179, 301] on div "Favour Omole 05:25 PM Re: Favour, let's avoid time-consuming Hi I'm occupied fo…" at bounding box center [188, 303] width 109 height 21
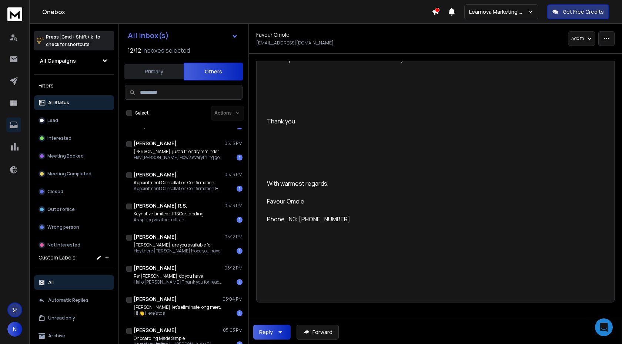
scroll to position [617, 0]
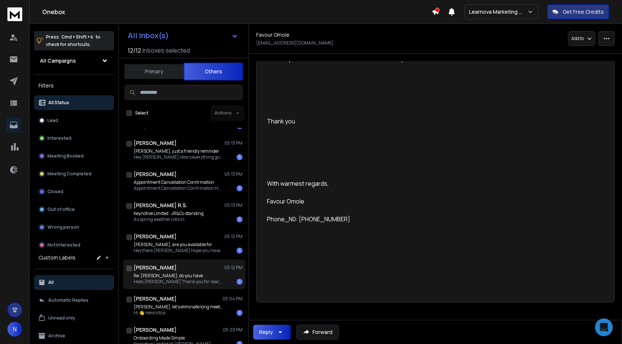
click at [194, 274] on p "Re: [PERSON_NAME], do you have" at bounding box center [178, 276] width 89 height 6
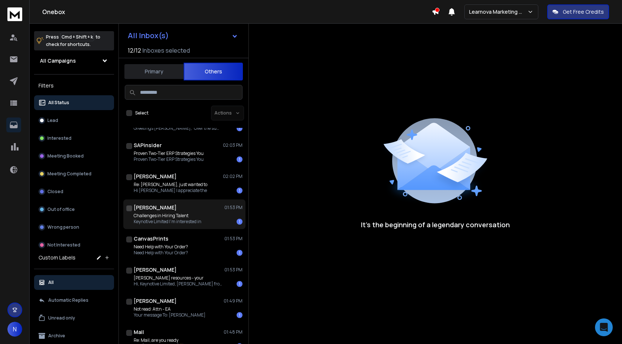
scroll to position [2913, 0]
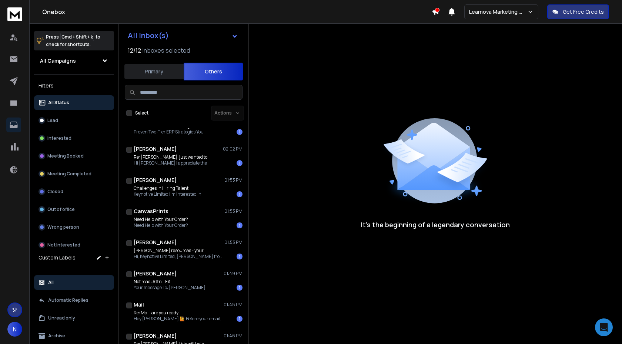
click at [157, 72] on button "Primary" at bounding box center [153, 71] width 59 height 16
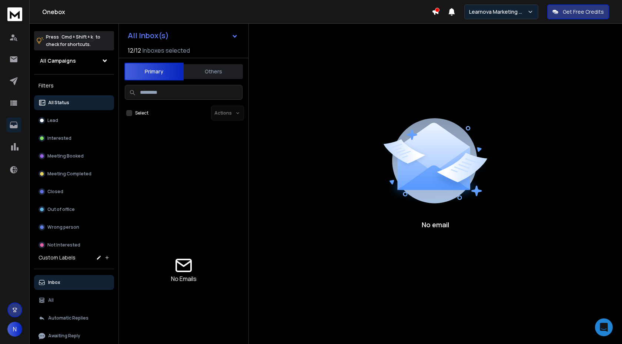
click at [485, 16] on button "Learnova Marketing Emails" at bounding box center [501, 11] width 74 height 15
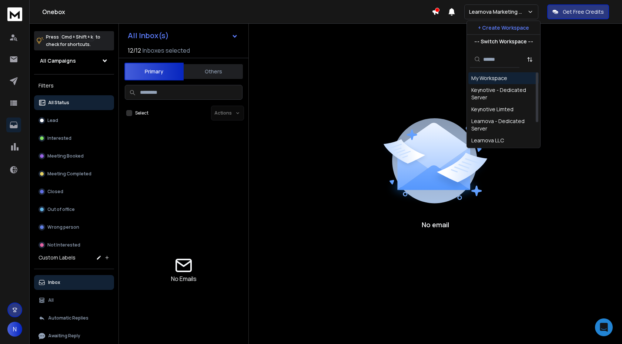
click at [487, 79] on div "My Workspace" at bounding box center [490, 77] width 36 height 7
